Goal: Understand site structure: Understand site structure

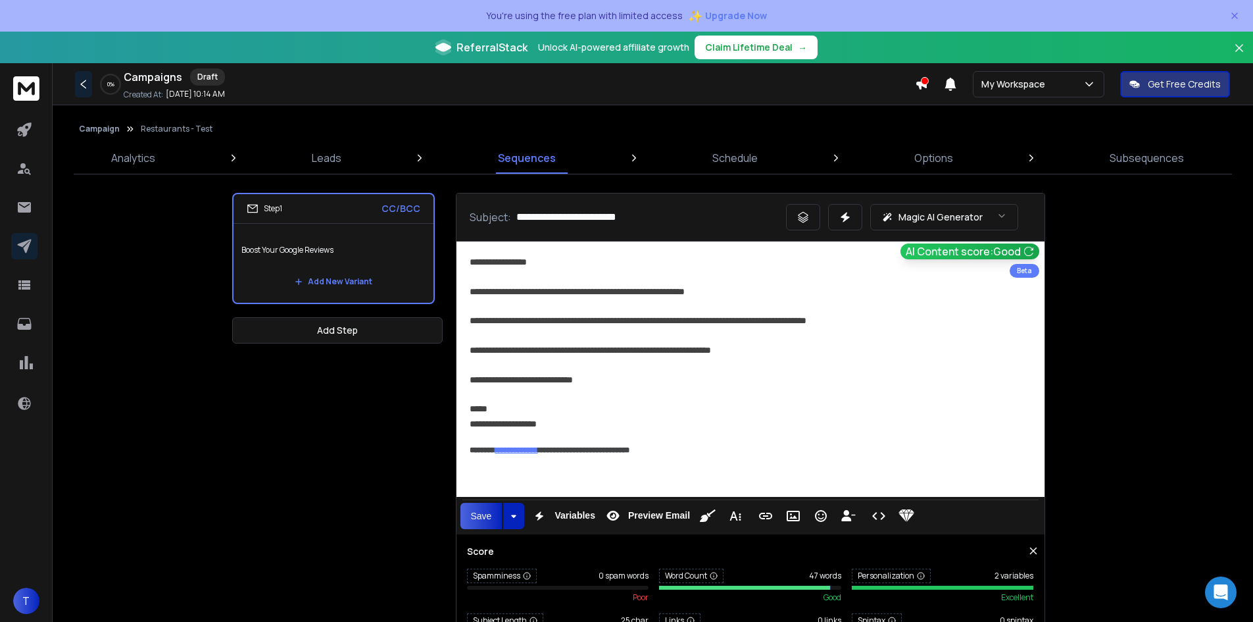
click at [84, 82] on icon at bounding box center [82, 84] width 5 height 9
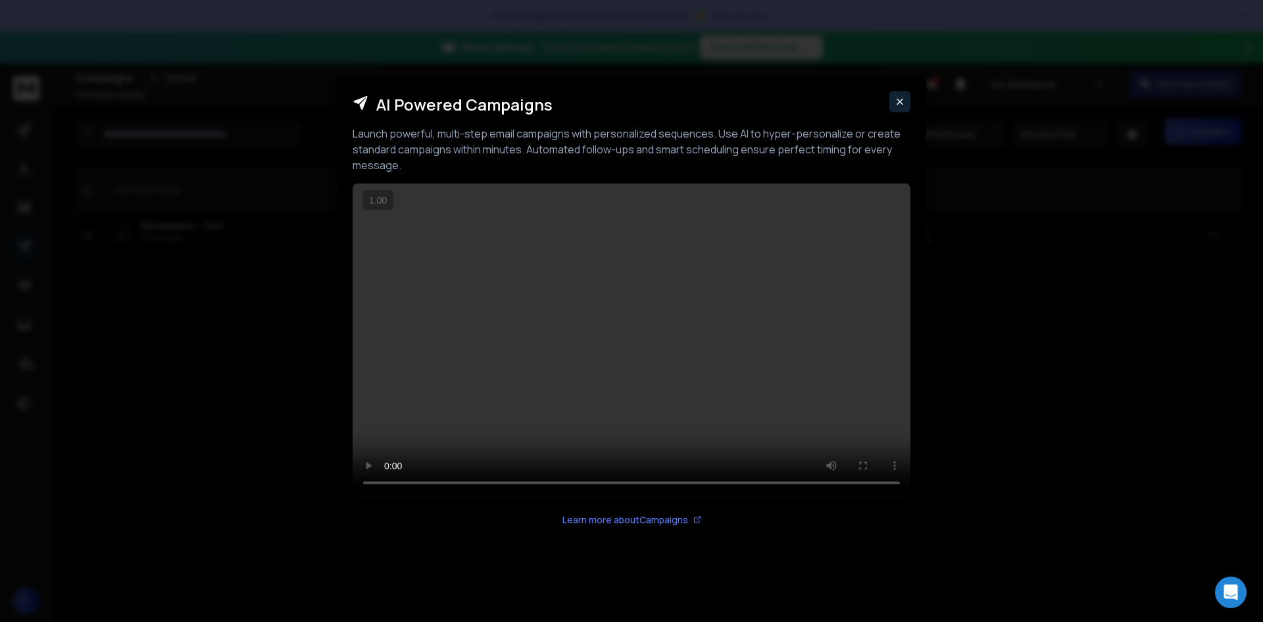
click at [896, 99] on icon at bounding box center [900, 101] width 11 height 11
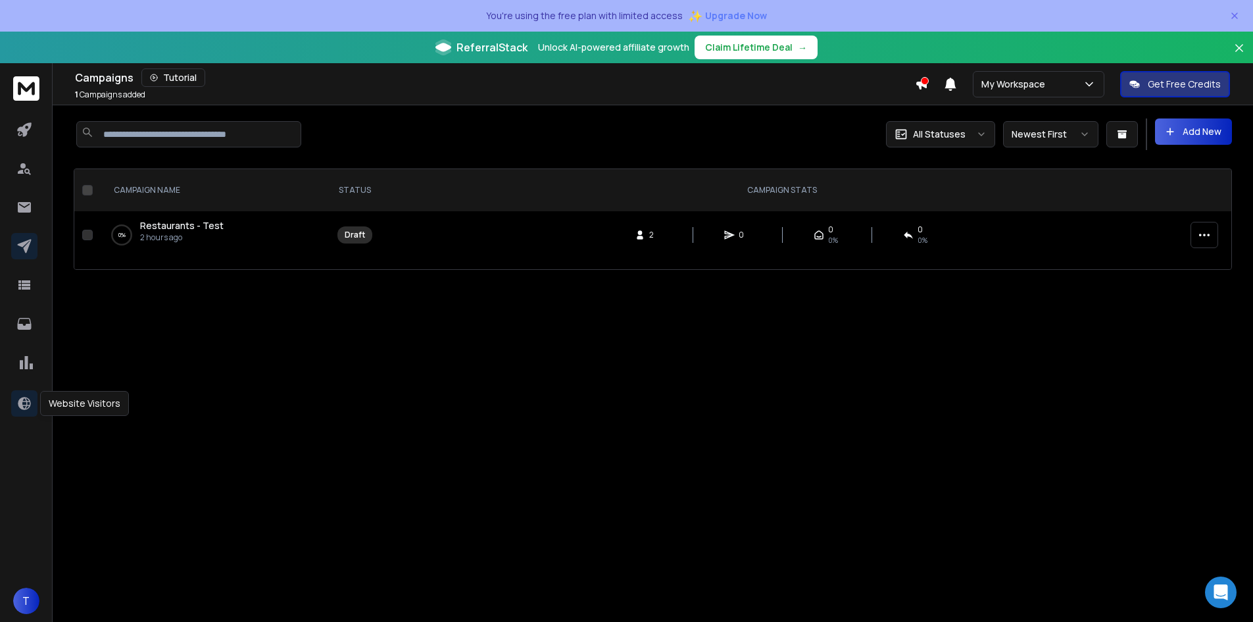
click at [22, 399] on icon at bounding box center [24, 403] width 13 height 13
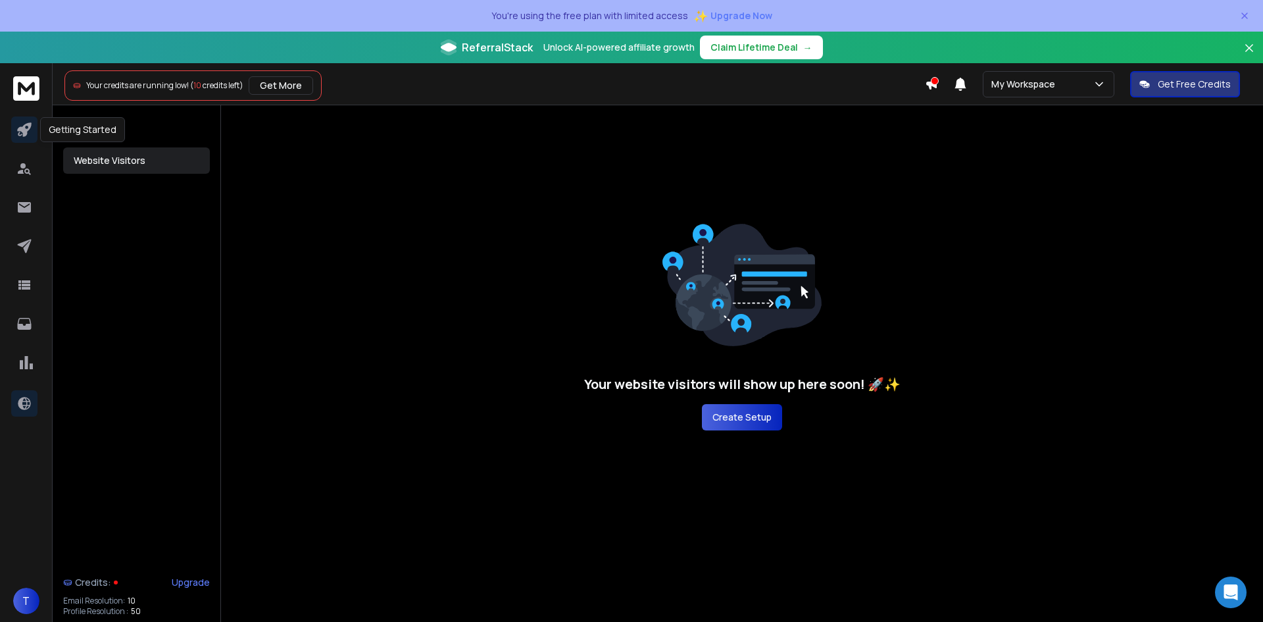
click at [20, 127] on icon at bounding box center [24, 129] width 14 height 14
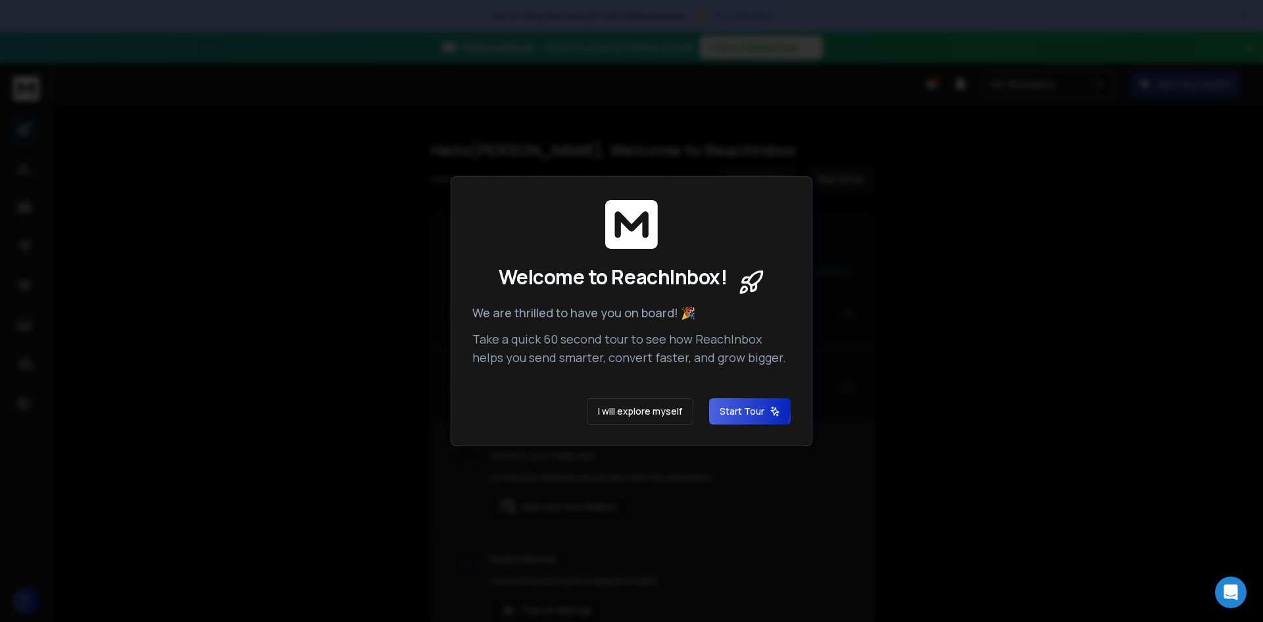
click at [745, 412] on span "Start Tour" at bounding box center [750, 411] width 61 height 13
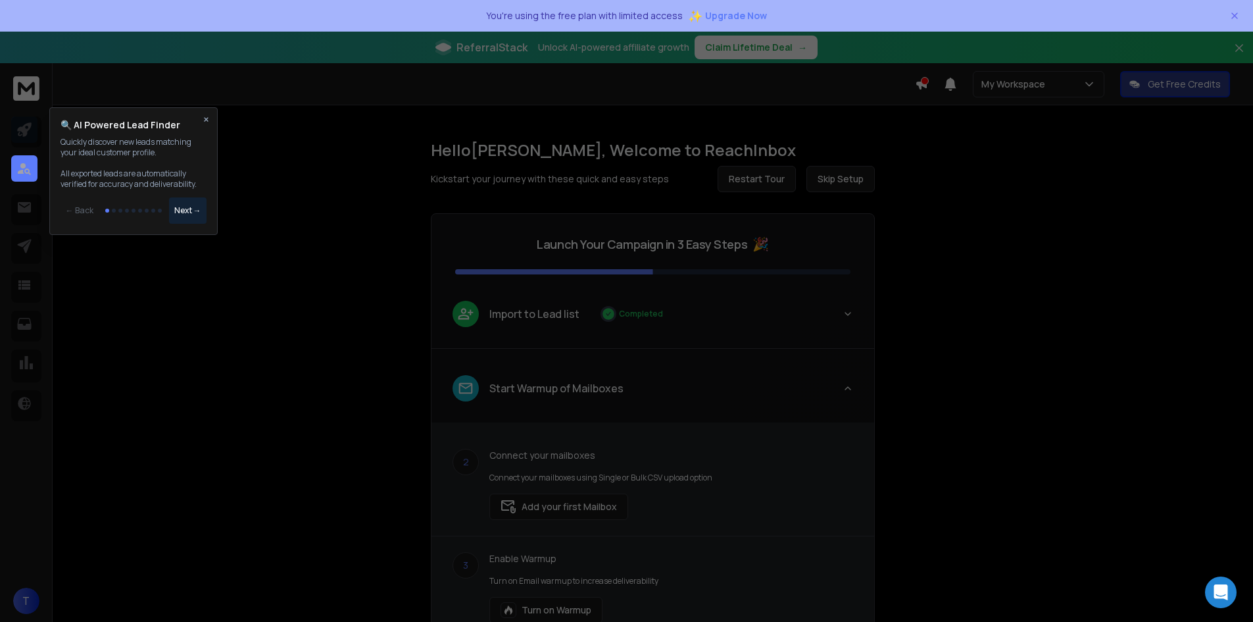
click at [186, 209] on button "Next →" at bounding box center [187, 210] width 37 height 26
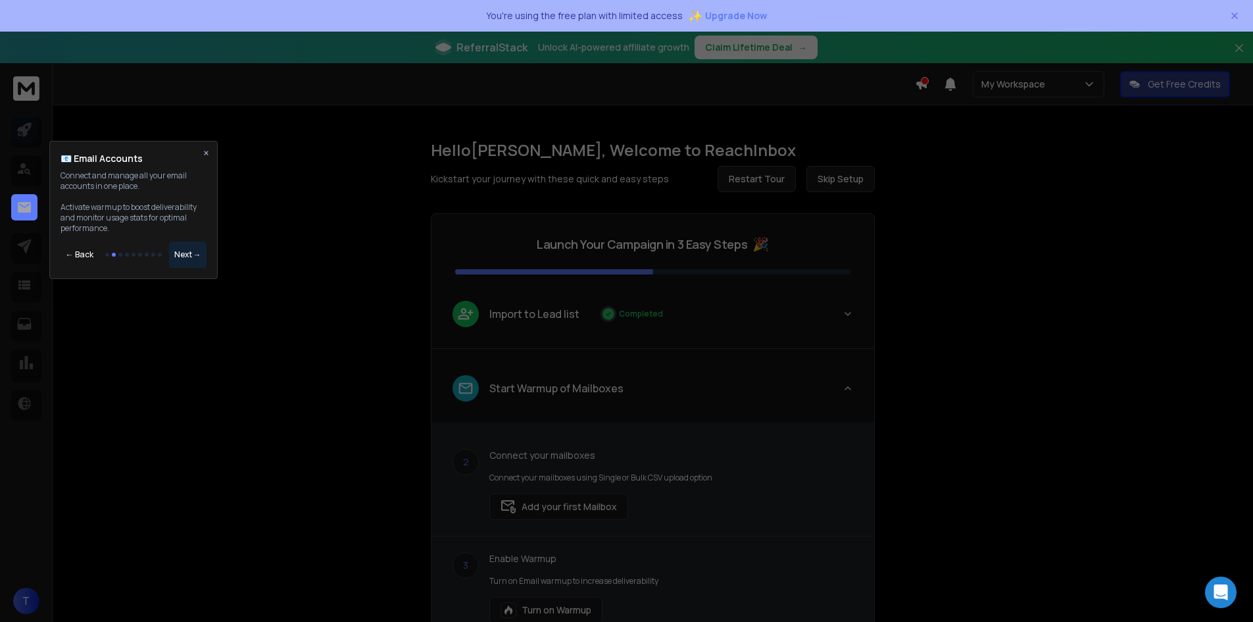
click at [185, 253] on button "Next →" at bounding box center [187, 254] width 37 height 26
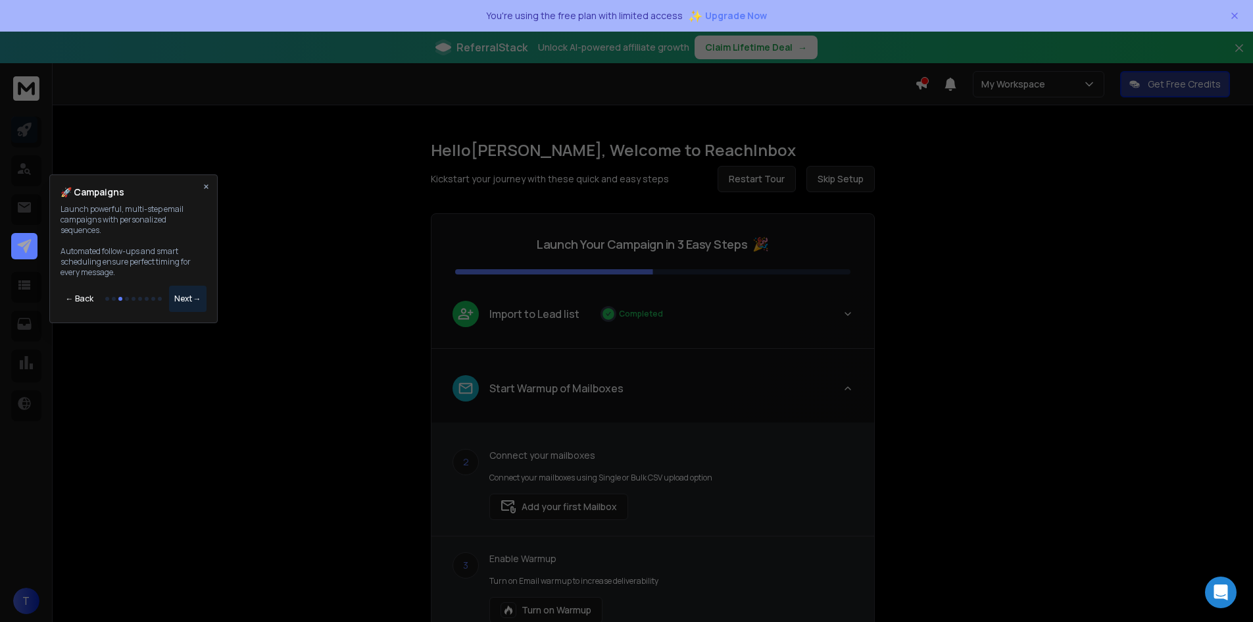
click at [186, 297] on button "Next →" at bounding box center [187, 298] width 37 height 26
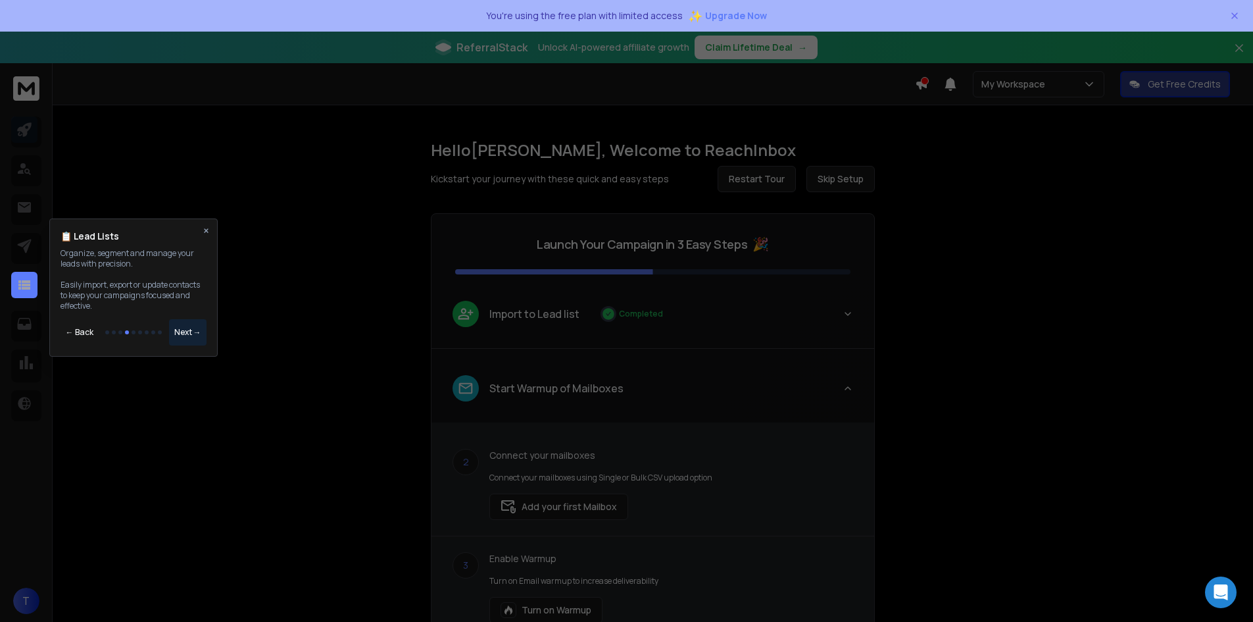
click at [187, 329] on button "Next →" at bounding box center [187, 332] width 37 height 26
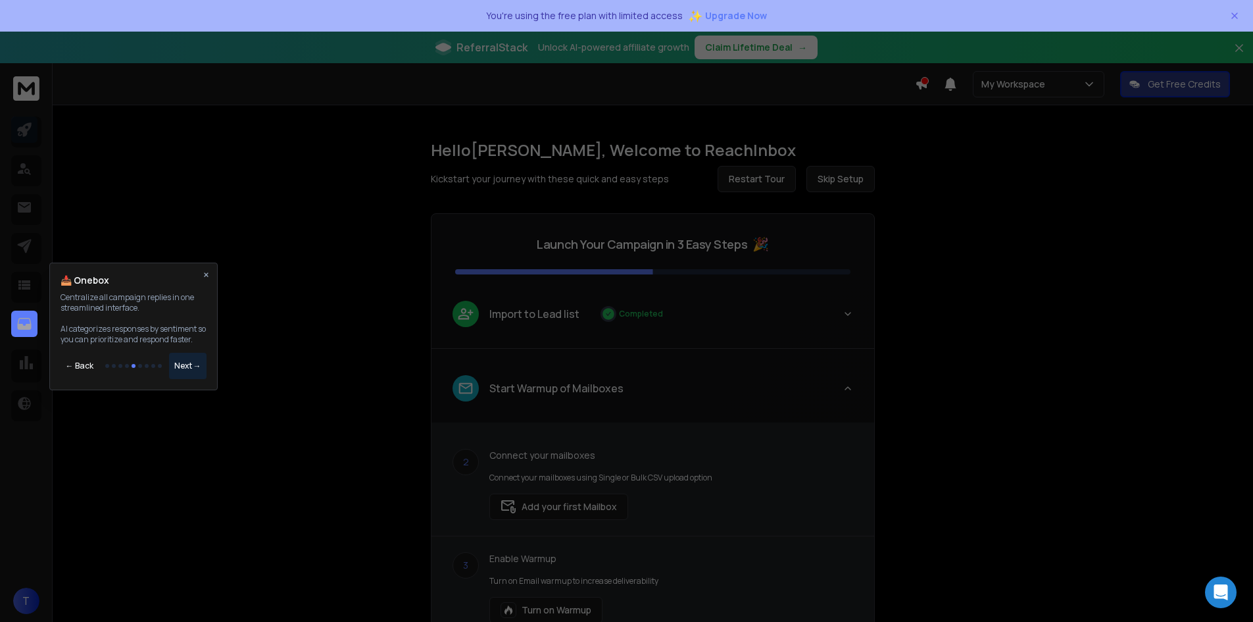
click at [186, 360] on button "Next →" at bounding box center [187, 366] width 37 height 26
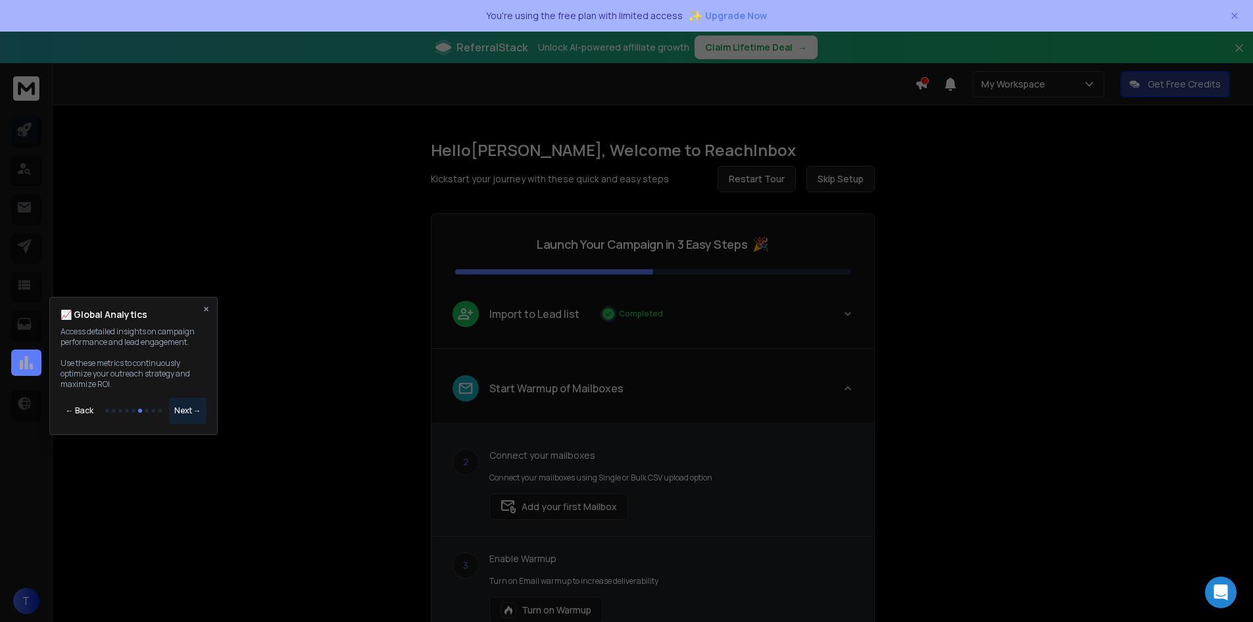
click at [184, 405] on button "Next →" at bounding box center [187, 410] width 37 height 26
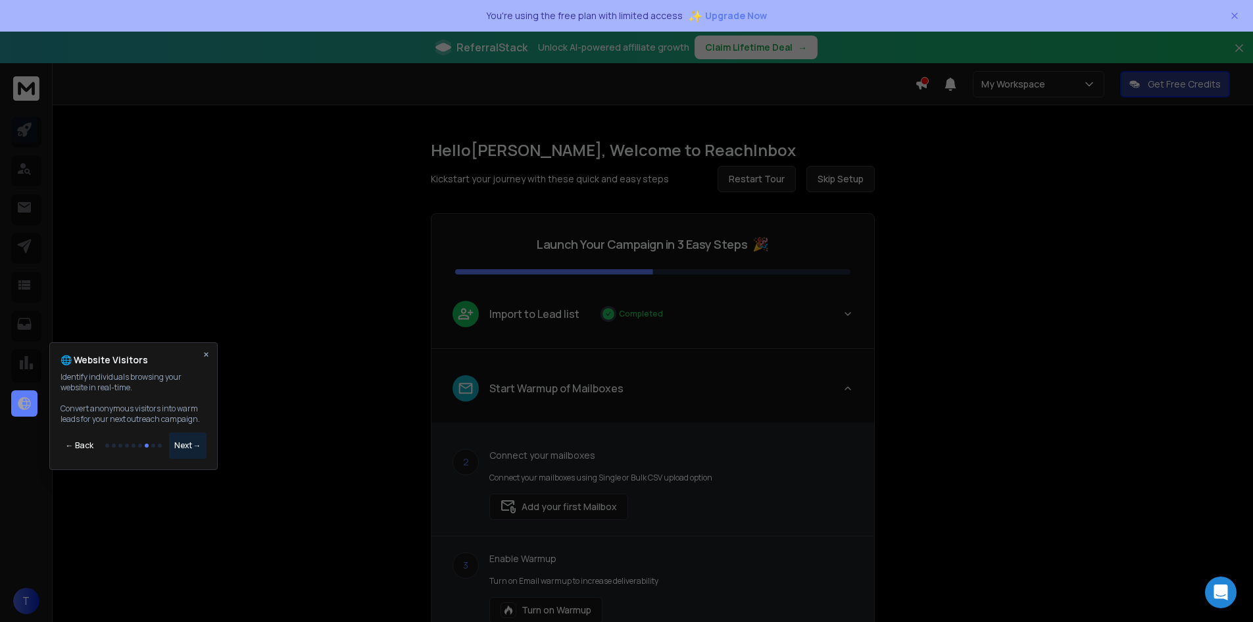
click at [184, 440] on button "Next →" at bounding box center [187, 445] width 37 height 26
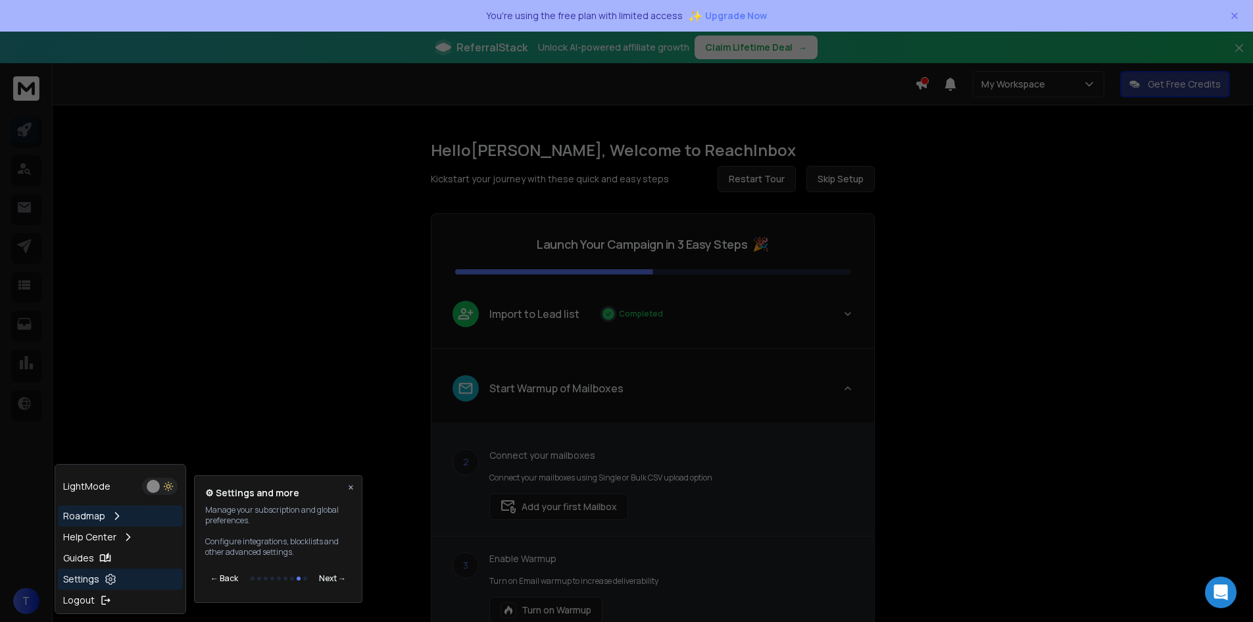
click at [288, 330] on div "Hello [PERSON_NAME] , Welcome to ReachInbox Kickstart your journey with these q…" at bounding box center [653, 431] width 1158 height 627
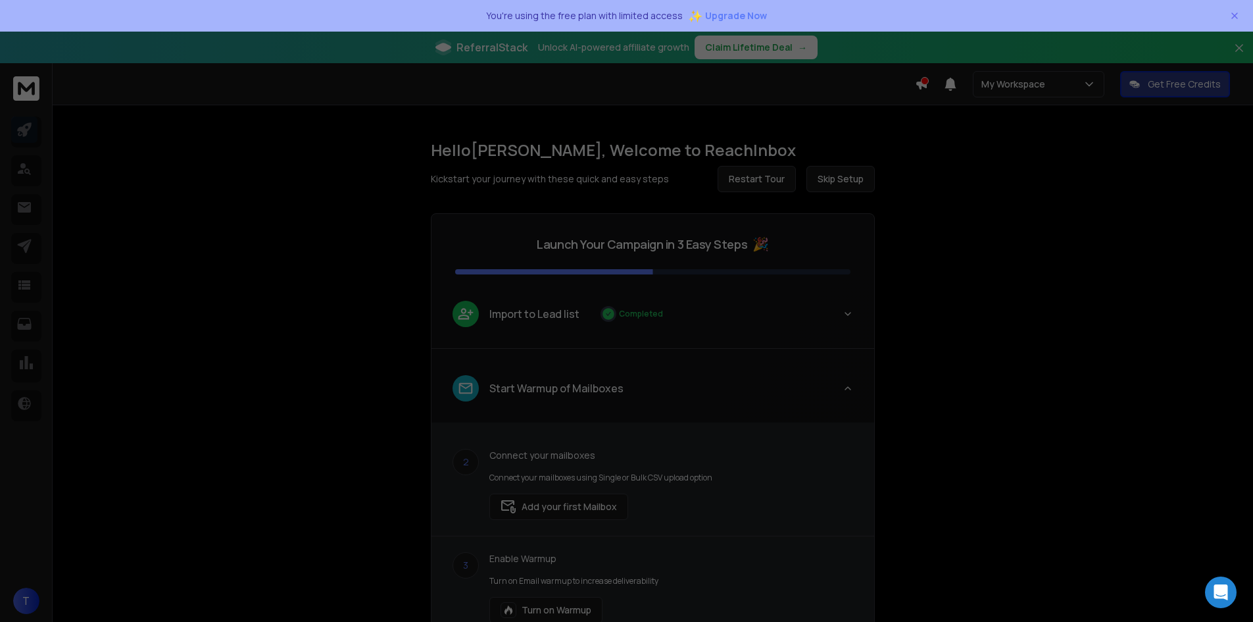
click at [33, 86] on icon at bounding box center [26, 88] width 26 height 24
click at [1007, 84] on p "My Workspace" at bounding box center [1015, 84] width 69 height 13
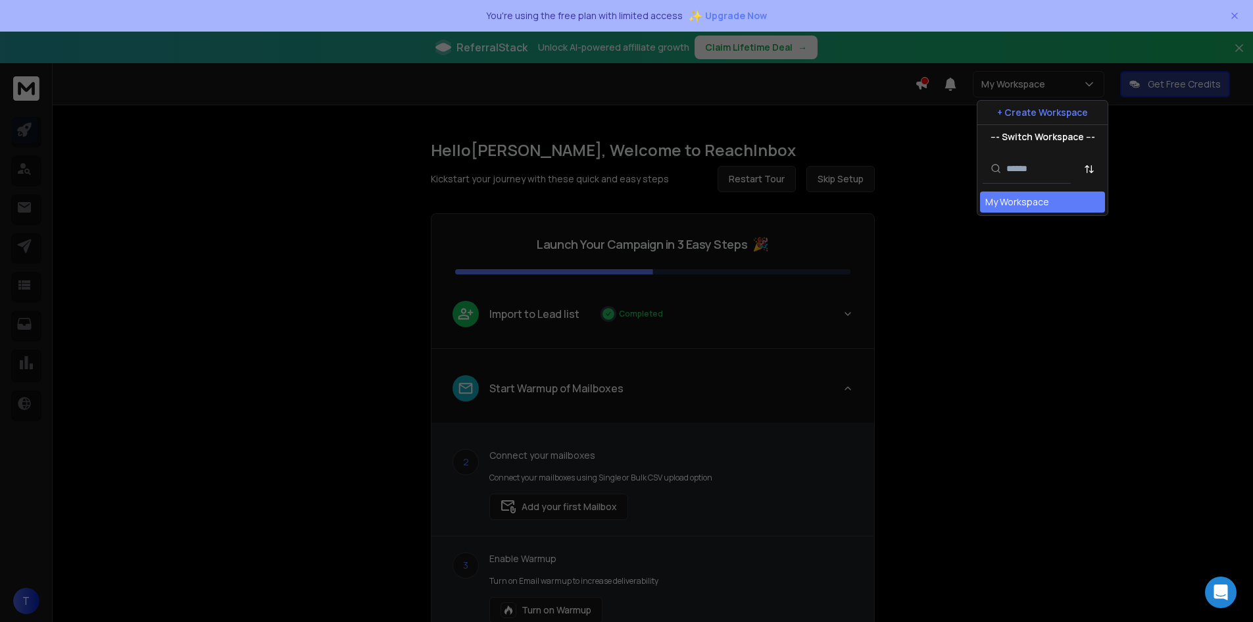
click at [302, 158] on div "Hello [PERSON_NAME] , Welcome to ReachInbox Kickstart your journey with these q…" at bounding box center [653, 431] width 1158 height 627
